Goal: Task Accomplishment & Management: Manage account settings

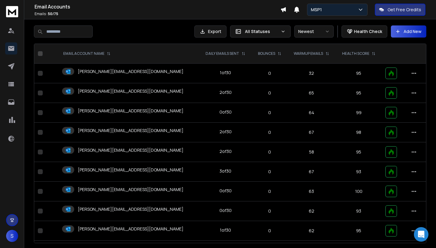
click at [337, 11] on div "MSP1" at bounding box center [337, 10] width 53 height 6
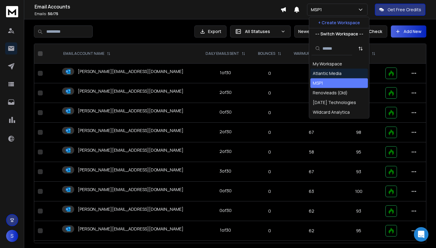
click at [327, 73] on div "Atlantic Media" at bounding box center [327, 74] width 29 height 6
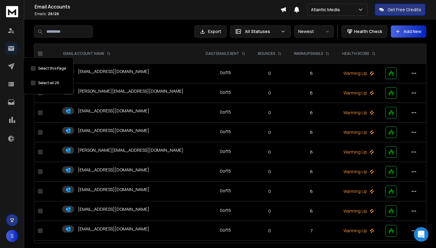
click at [41, 55] on button "Select this Page" at bounding box center [40, 53] width 5 height 5
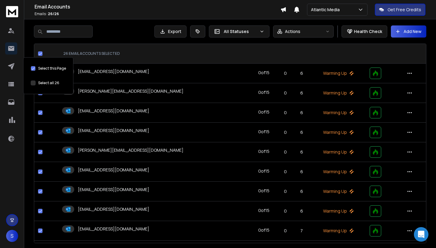
click at [34, 82] on button "Select this Page" at bounding box center [33, 83] width 5 height 5
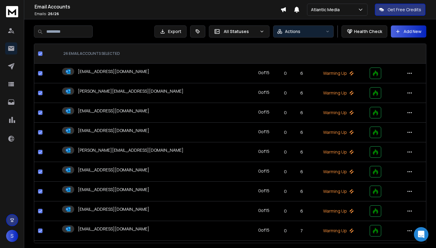
click at [321, 29] on div "Actions" at bounding box center [300, 31] width 46 height 6
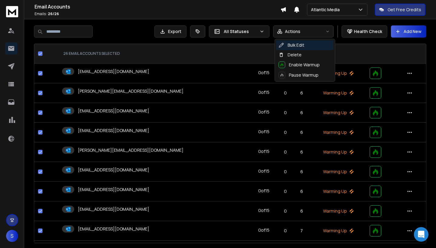
click at [306, 43] on div "Bulk Edit" at bounding box center [305, 45] width 58 height 10
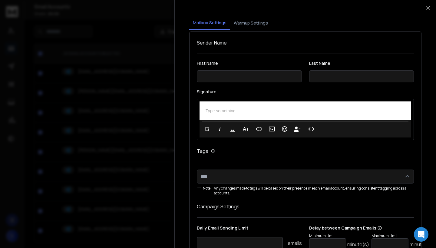
click at [254, 28] on button "Warmup Settings" at bounding box center [250, 22] width 41 height 13
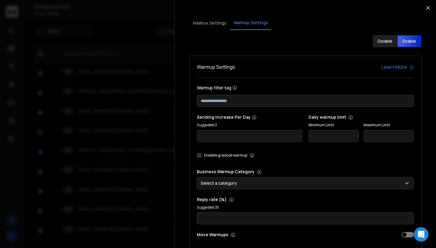
click at [427, 9] on icon "button" at bounding box center [428, 8] width 6 height 6
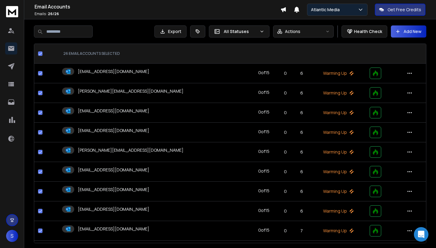
click at [348, 5] on button "Atlantic Media" at bounding box center [337, 10] width 61 height 12
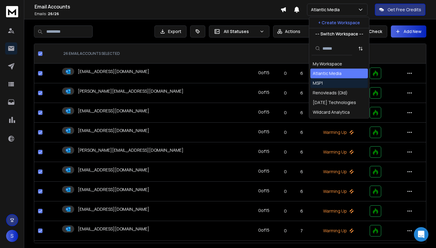
click at [327, 86] on div "MSP1" at bounding box center [339, 83] width 58 height 10
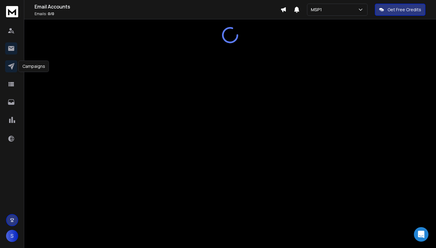
click at [11, 63] on icon at bounding box center [11, 66] width 7 height 7
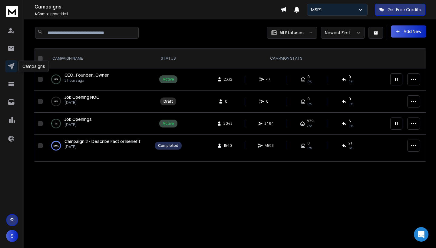
click at [324, 12] on p "MSP1" at bounding box center [317, 10] width 13 height 6
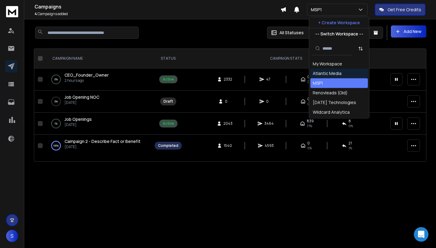
click at [327, 74] on div "Atlantic Media" at bounding box center [327, 74] width 29 height 6
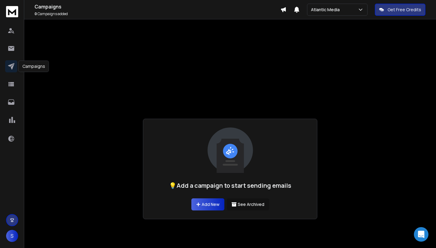
click at [12, 69] on icon at bounding box center [11, 66] width 6 height 6
click at [10, 47] on icon at bounding box center [11, 48] width 6 height 5
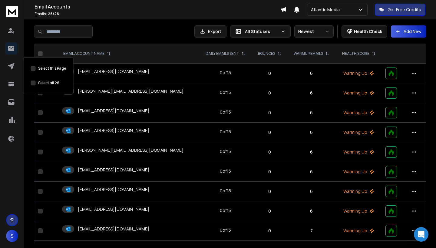
click at [39, 51] on button "Select this Page" at bounding box center [40, 53] width 5 height 5
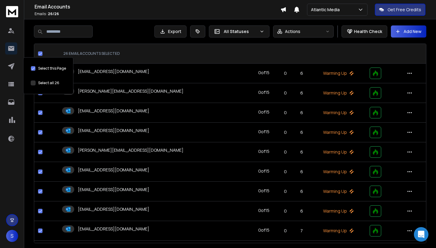
click at [32, 82] on button "Select this Page" at bounding box center [33, 83] width 5 height 5
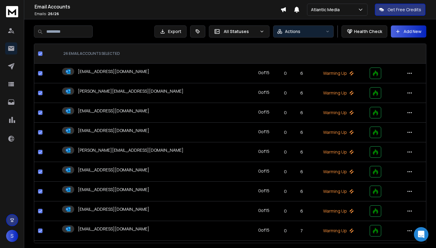
click at [311, 36] on button "Actions" at bounding box center [303, 31] width 61 height 12
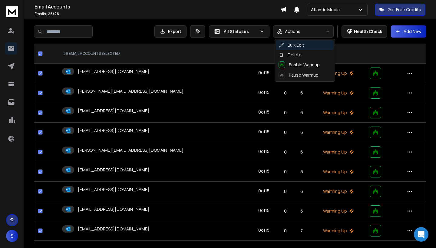
click at [305, 45] on div "Bulk Edit" at bounding box center [305, 45] width 58 height 10
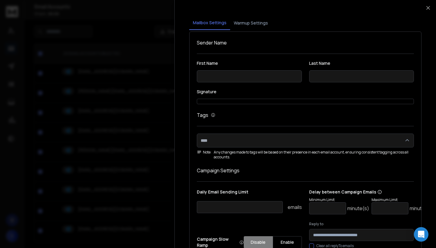
click at [251, 20] on button "Warmup Settings" at bounding box center [250, 22] width 41 height 13
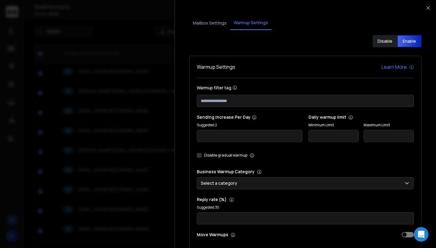
click at [234, 137] on input "number" at bounding box center [250, 136] width 106 height 12
type input "**"
click at [199, 154] on button "Disable gradual warmup" at bounding box center [199, 155] width 5 height 5
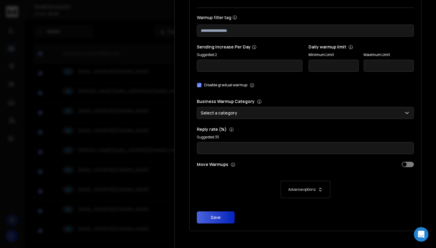
click at [222, 222] on button "Save" at bounding box center [216, 217] width 38 height 12
